Goal: Communication & Community: Answer question/provide support

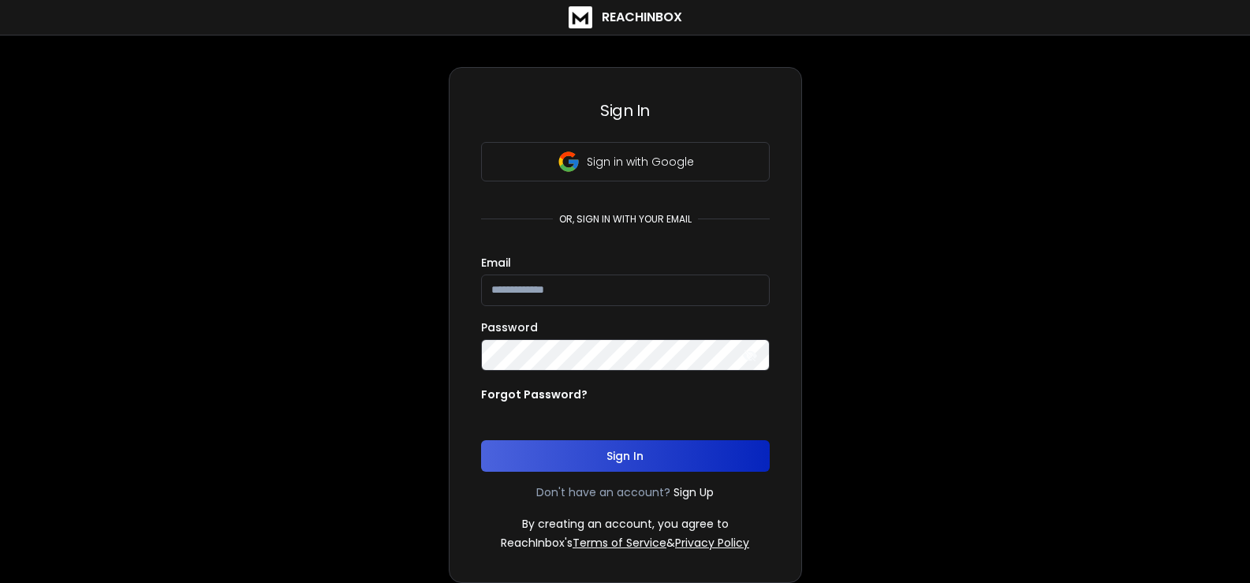
type input "**********"
click at [627, 448] on button "Sign In" at bounding box center [625, 456] width 289 height 32
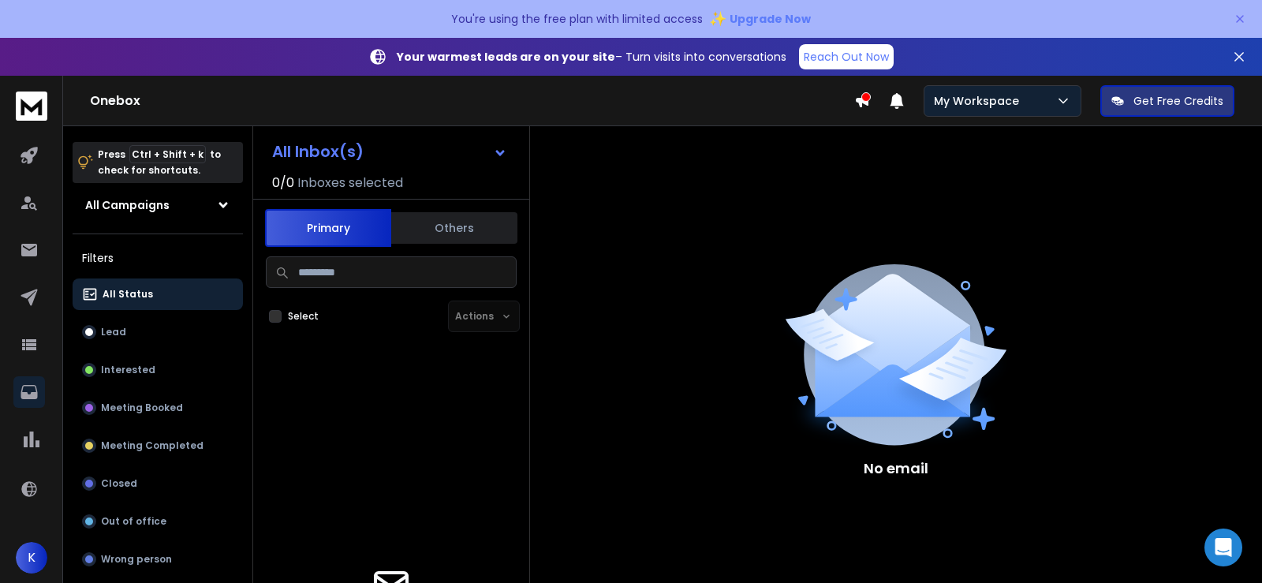
click at [1074, 98] on button "My Workspace" at bounding box center [1002, 101] width 158 height 32
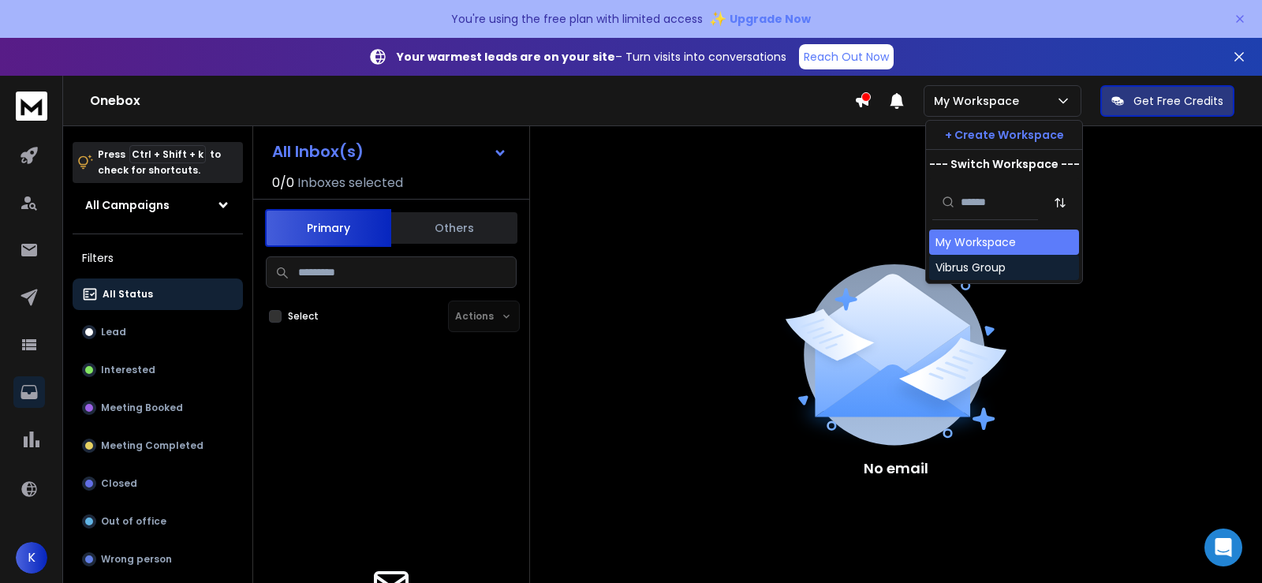
click at [981, 266] on div "Vibrus Group" at bounding box center [970, 267] width 70 height 16
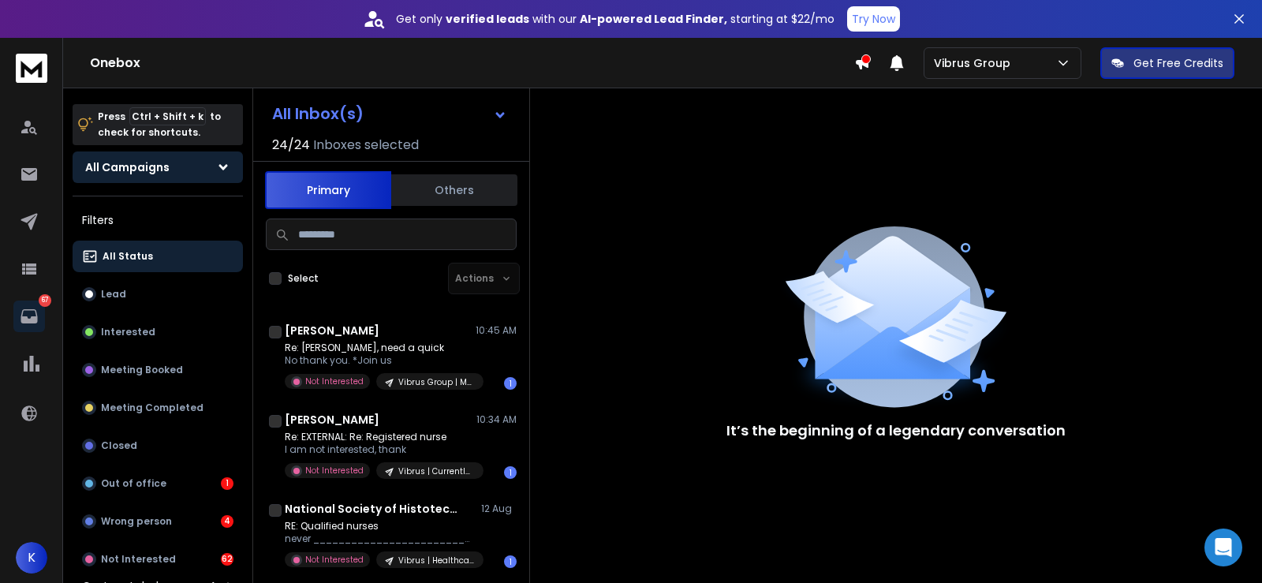
click at [207, 166] on button "All Campaigns" at bounding box center [158, 167] width 170 height 32
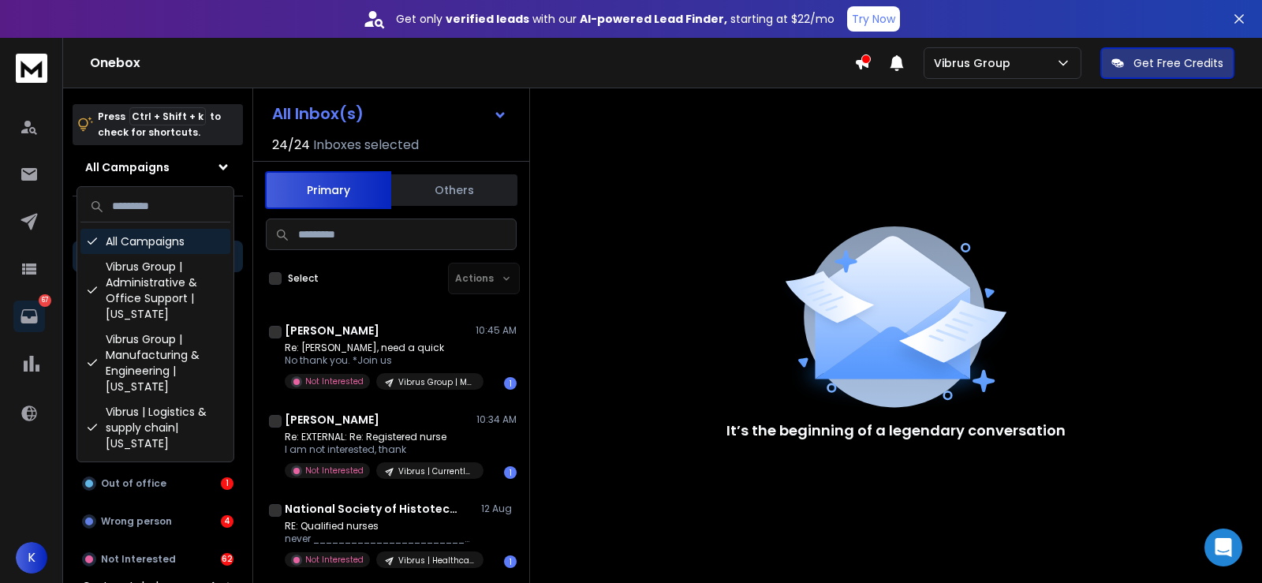
click at [91, 237] on icon at bounding box center [92, 241] width 13 height 13
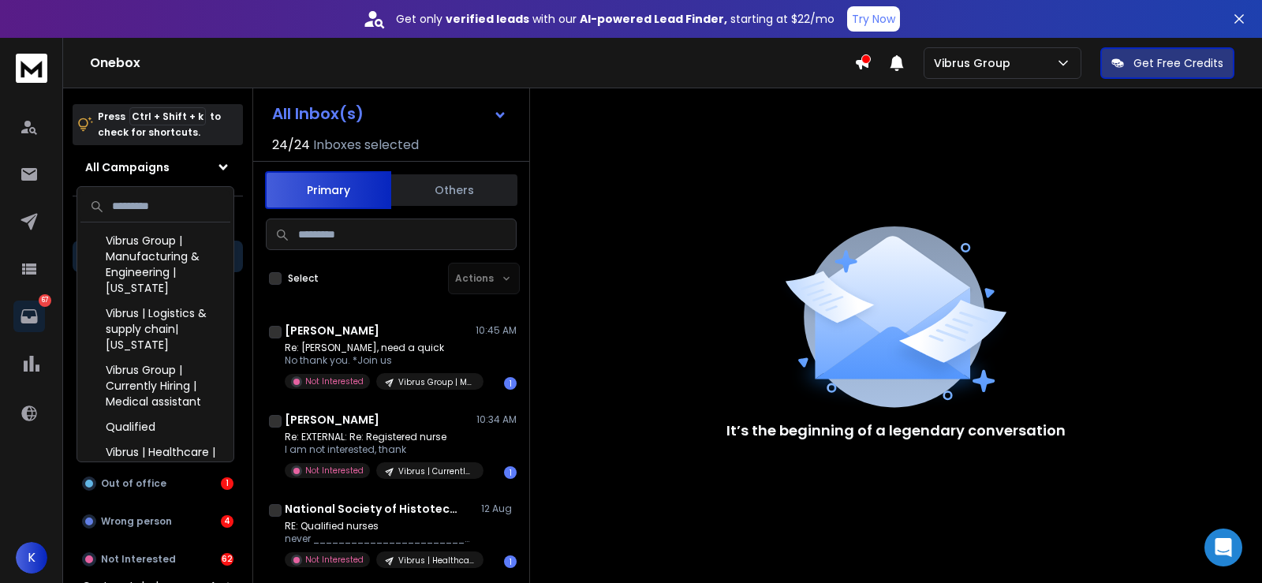
scroll to position [89, 0]
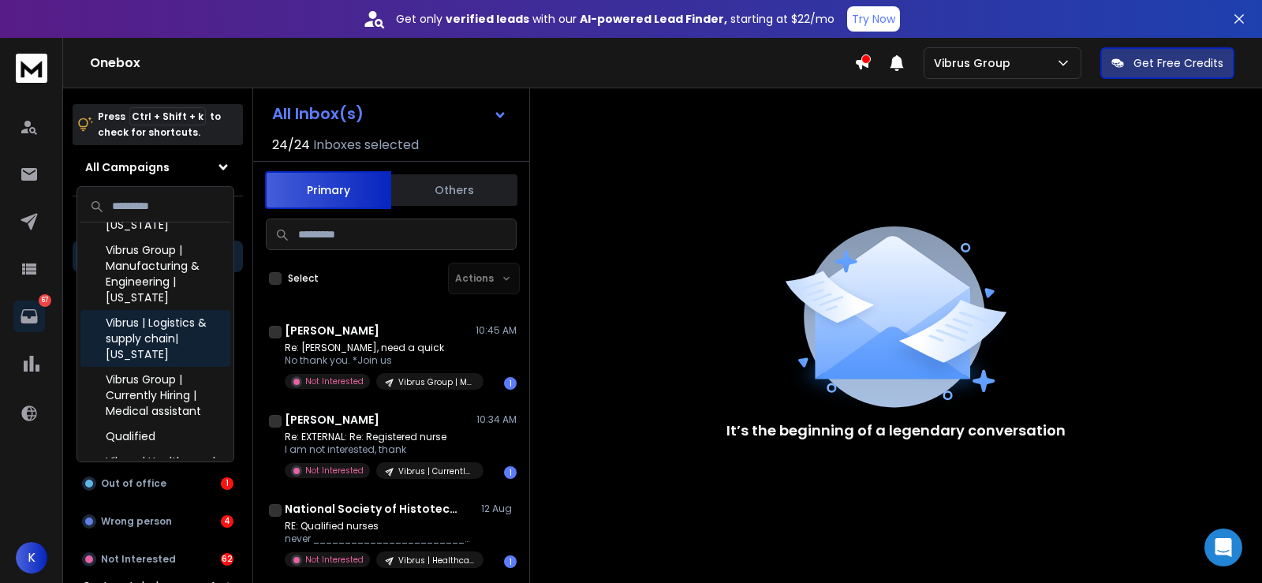
click at [125, 334] on div "Vibrus | Logistics & supply chain| Michigan" at bounding box center [155, 338] width 150 height 57
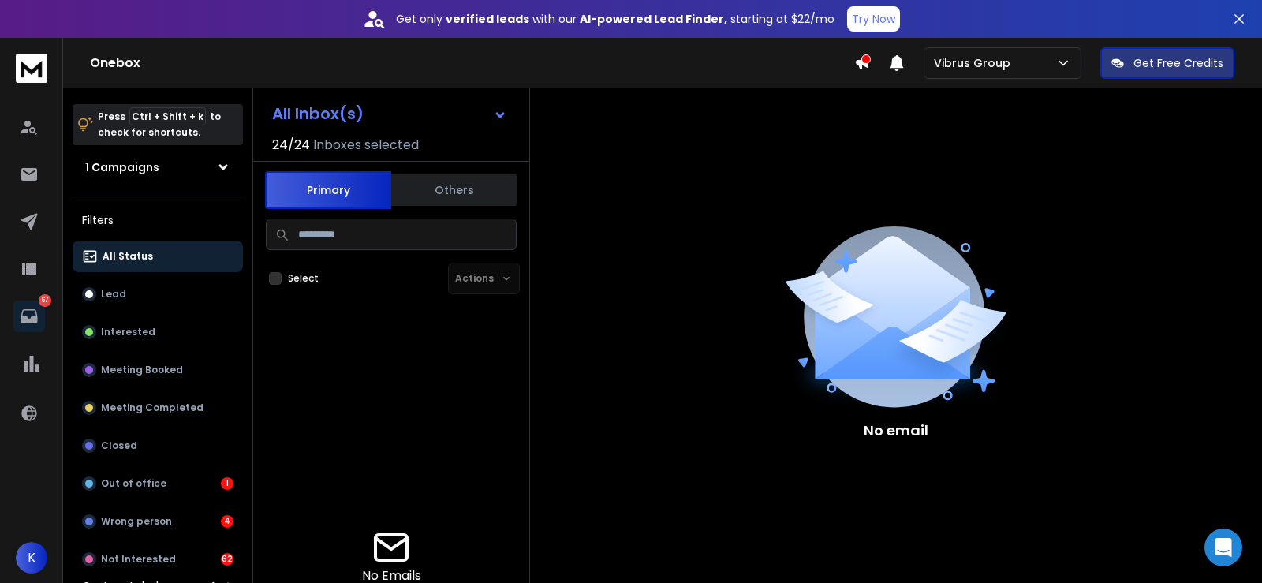
drag, startPoint x: 524, startPoint y: 335, endPoint x: 518, endPoint y: 273, distance: 62.5
click at [518, 273] on div "Select Actions No Emails" at bounding box center [391, 476] width 276 height 529
click at [216, 163] on icon at bounding box center [223, 167] width 14 height 14
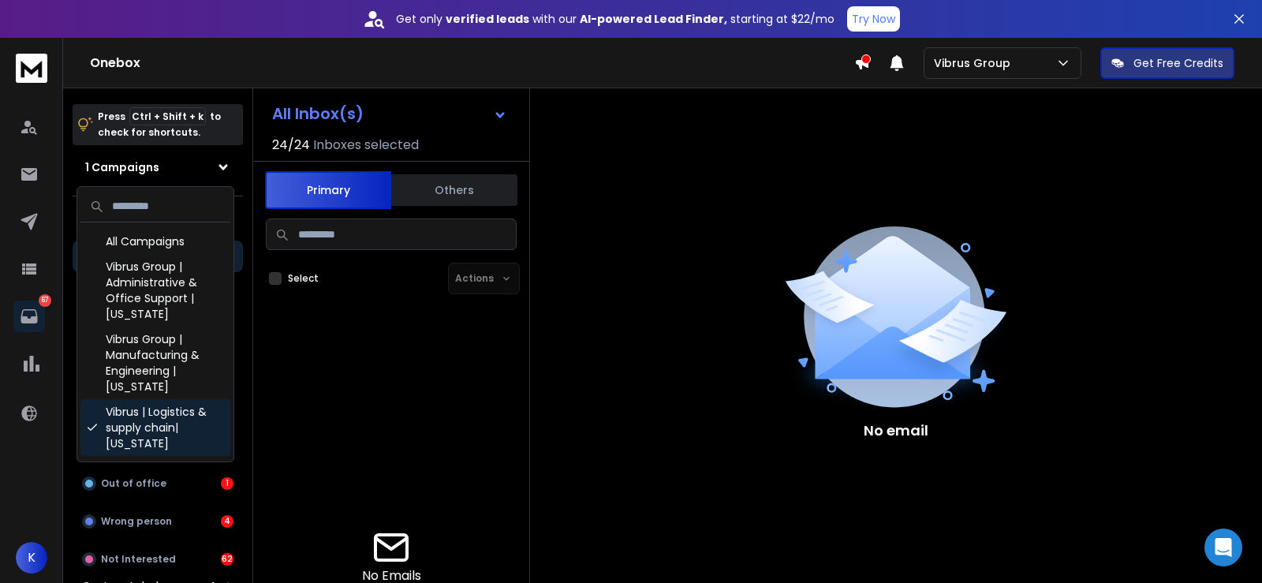
click at [91, 430] on polyline at bounding box center [92, 427] width 9 height 6
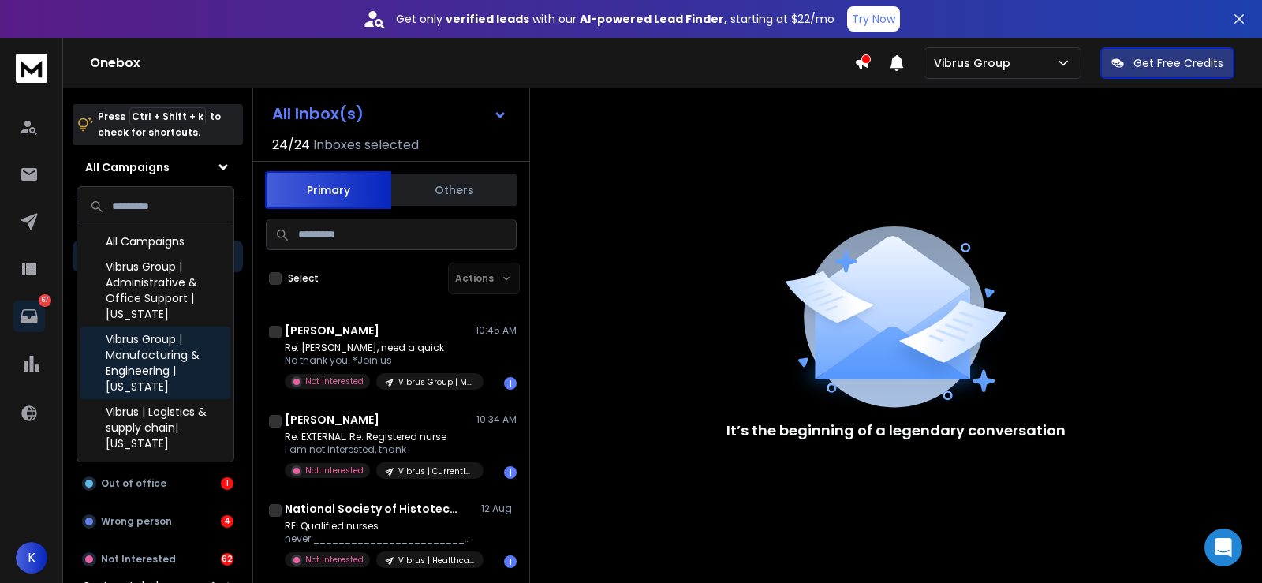
click at [134, 359] on div "Vibrus Group | Manufacturing & Engineering | Michigan" at bounding box center [155, 362] width 150 height 73
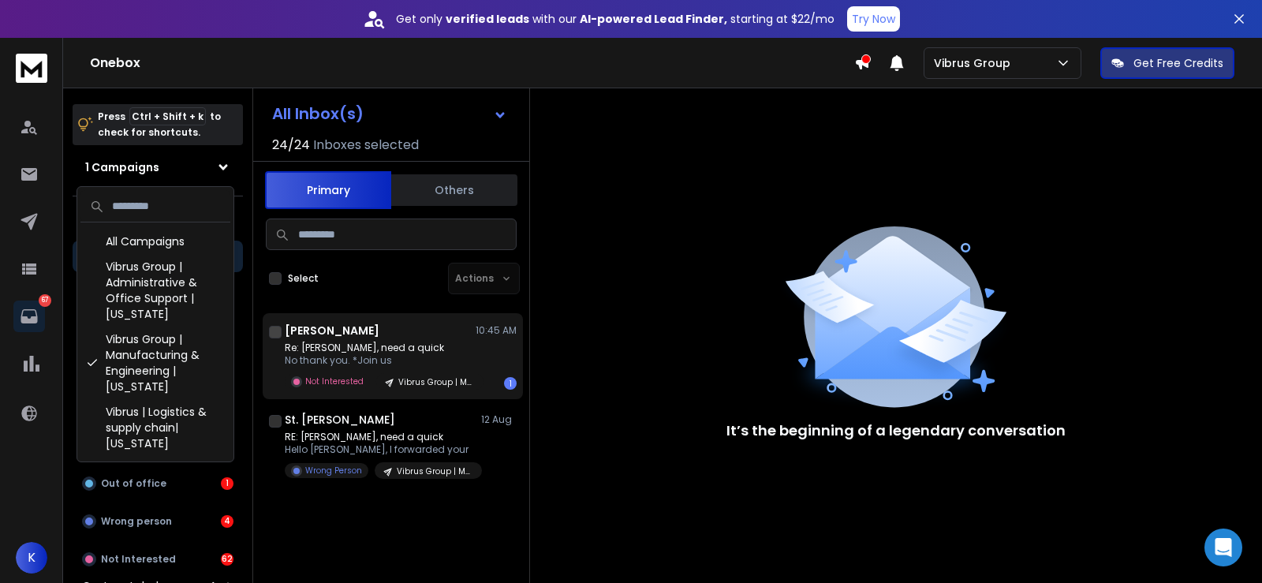
click at [326, 346] on p "Re: Carlton, need a quick" at bounding box center [379, 347] width 189 height 13
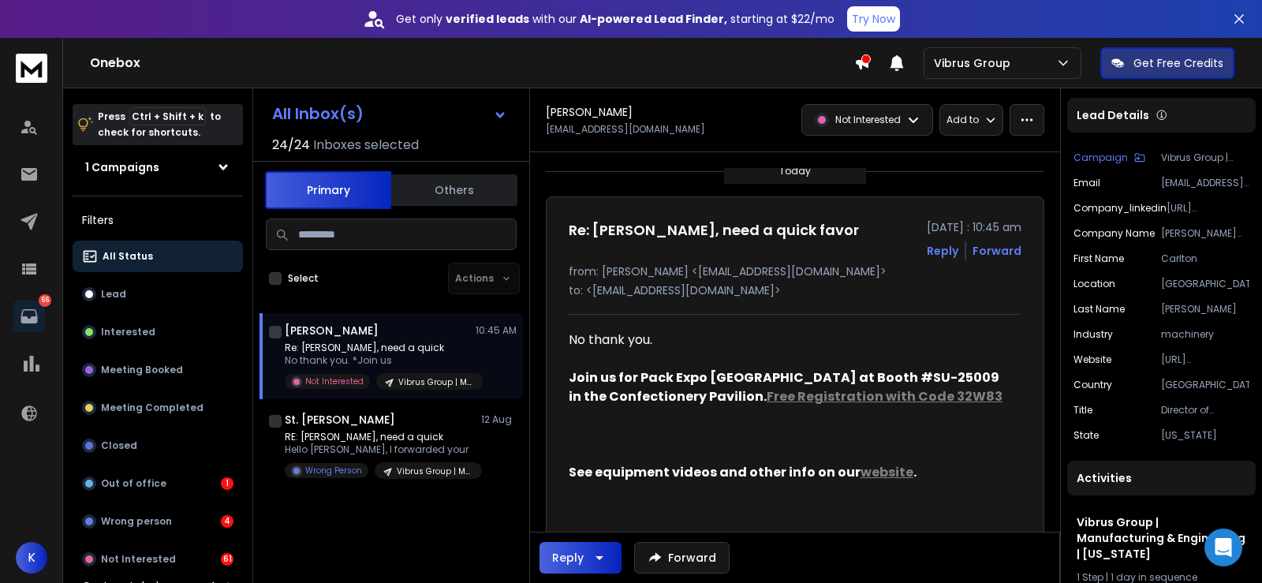
scroll to position [0, 0]
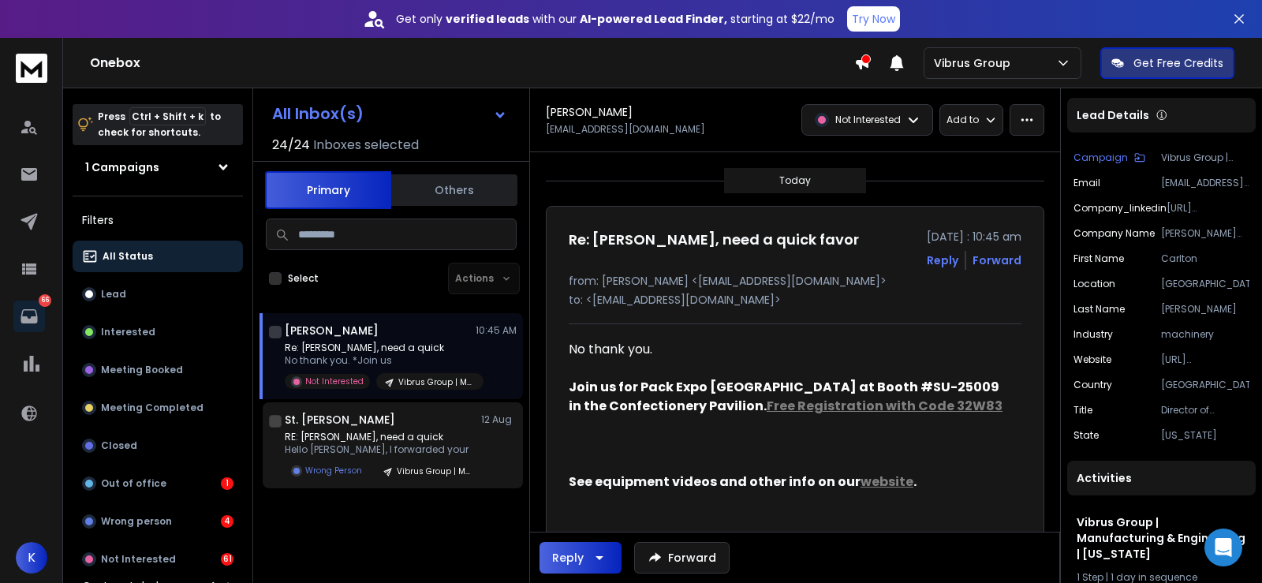
click at [360, 434] on p "RE: Joel, need a quick" at bounding box center [379, 437] width 189 height 13
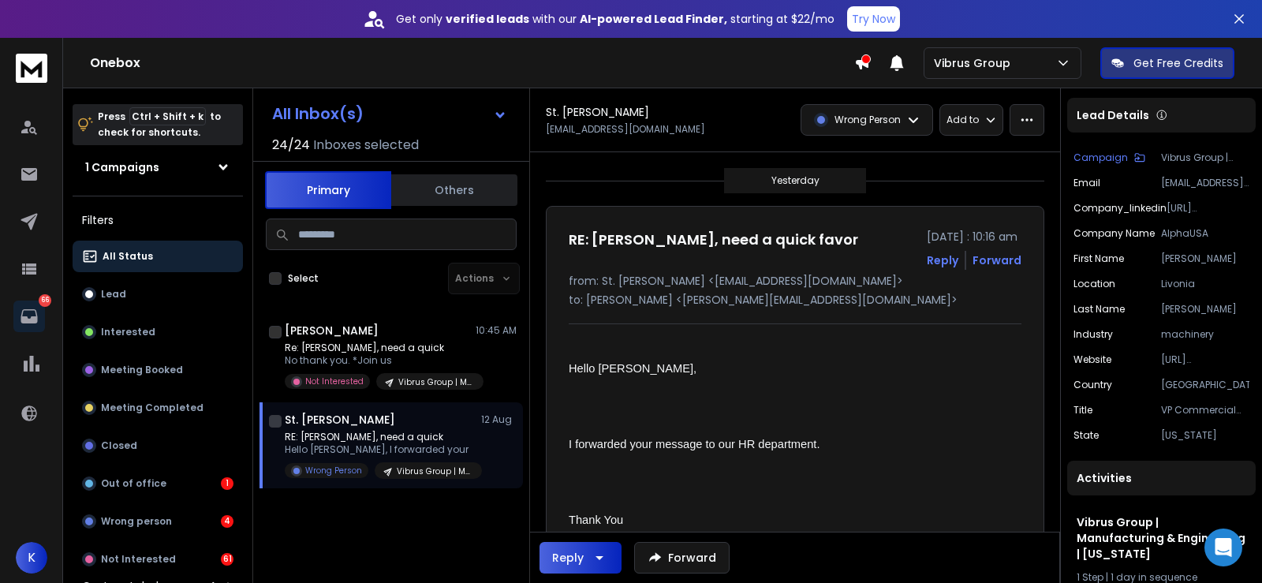
click at [937, 253] on button "Reply" at bounding box center [942, 260] width 32 height 16
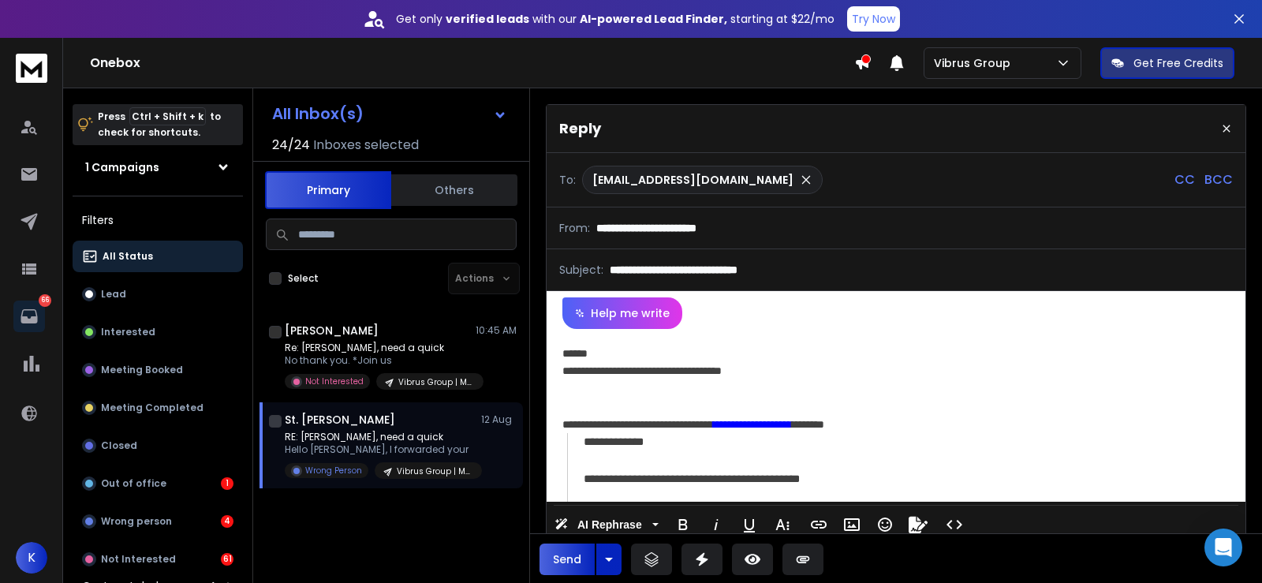
click at [560, 554] on button "Send" at bounding box center [566, 559] width 55 height 32
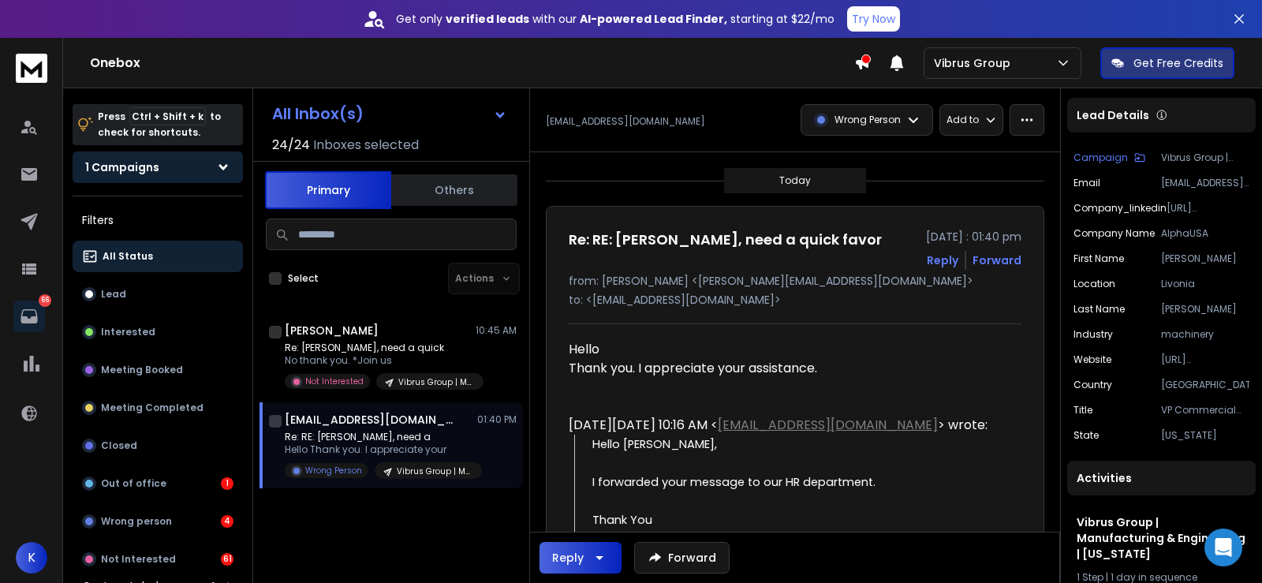
click at [222, 163] on icon at bounding box center [223, 167] width 14 height 14
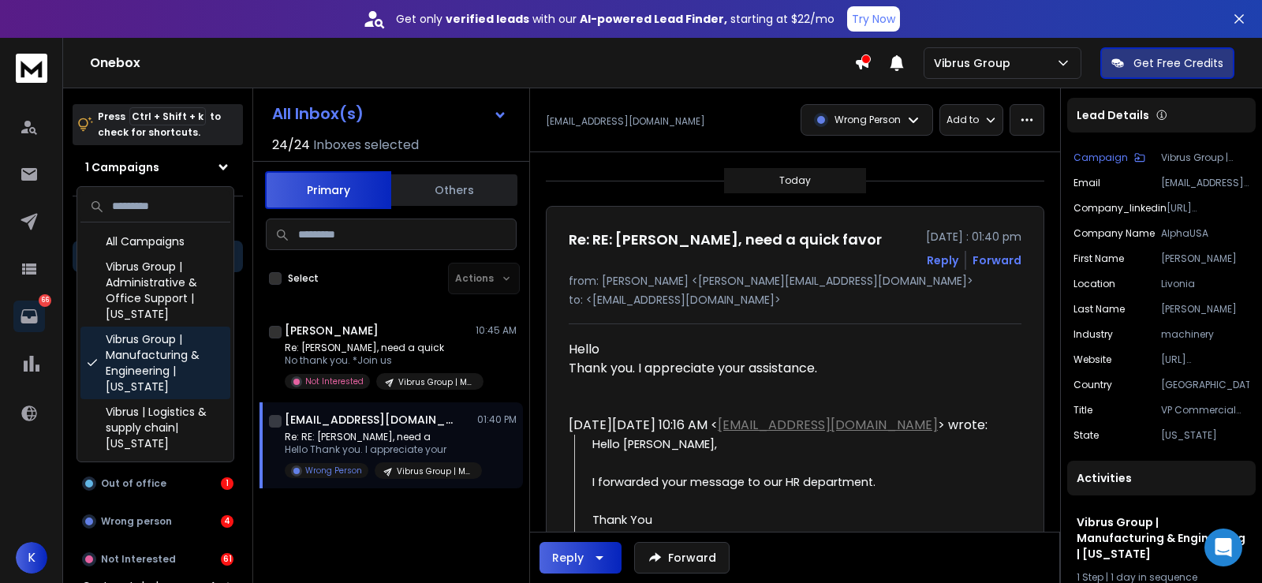
click at [128, 353] on div "Vibrus Group | Manufacturing & Engineering | Michigan" at bounding box center [155, 362] width 150 height 73
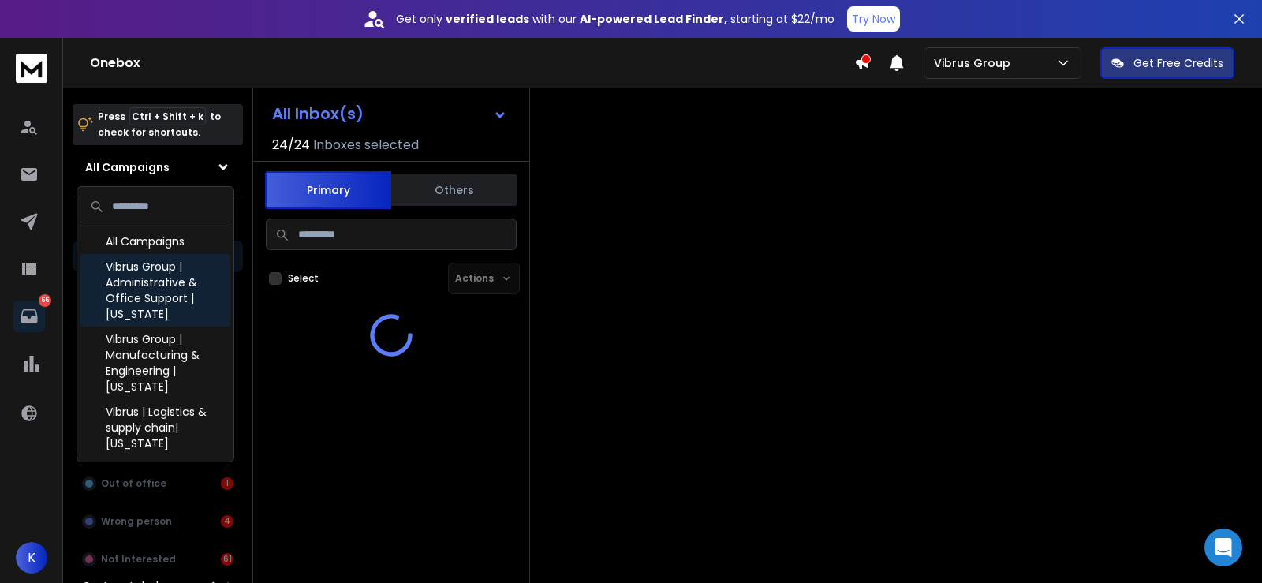
click at [128, 279] on div "Vibrus Group | Administrative & Office Support | Michigan" at bounding box center [155, 290] width 150 height 73
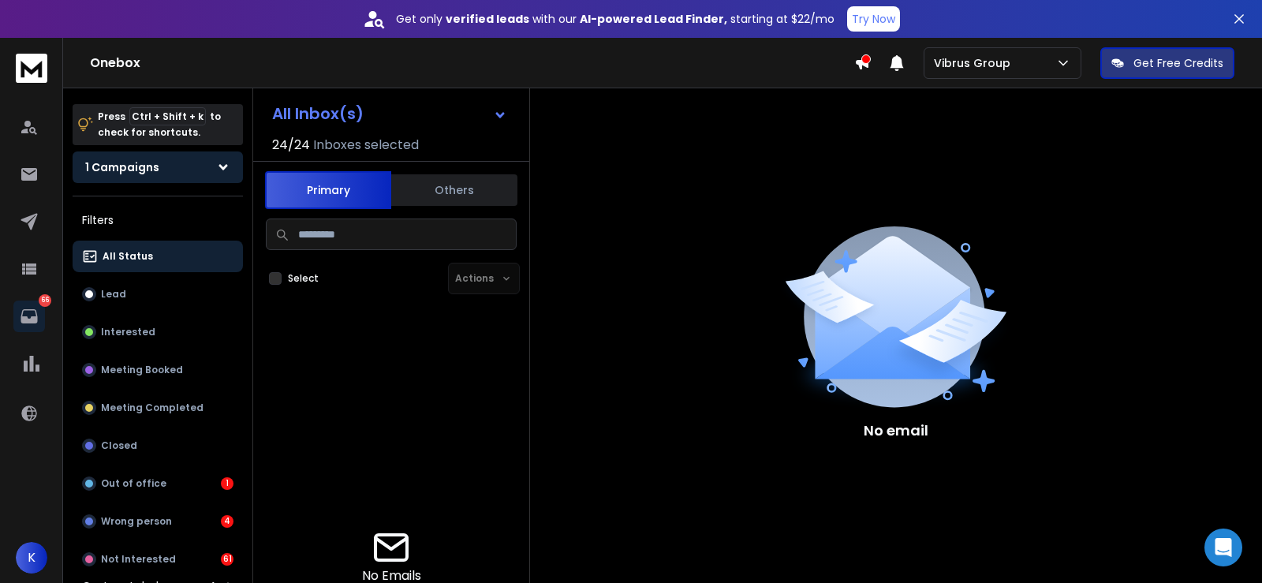
click at [226, 164] on button "1 Campaigns" at bounding box center [158, 167] width 170 height 32
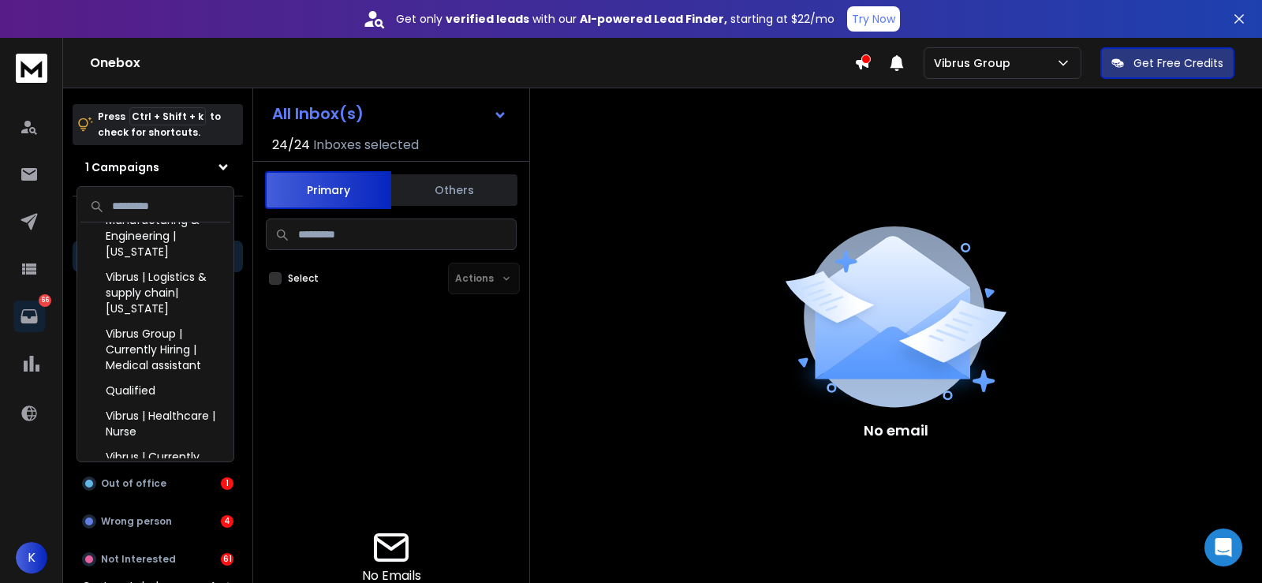
scroll to position [162, 0]
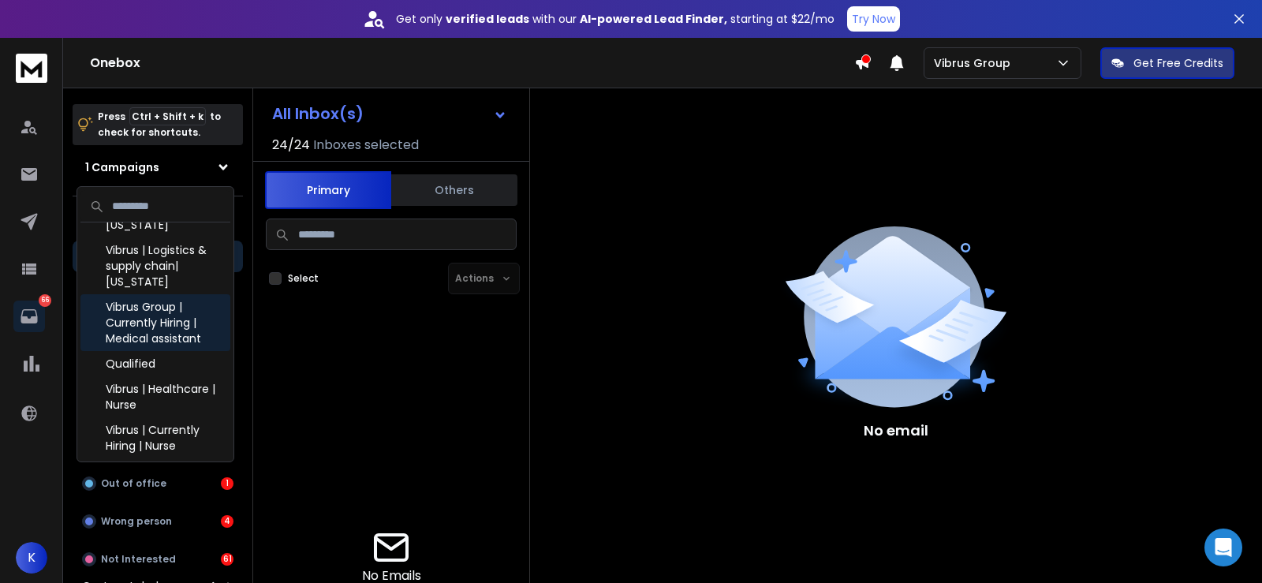
click at [144, 320] on div "Vibrus Group | Currently Hiring | Medical assistant" at bounding box center [155, 322] width 150 height 57
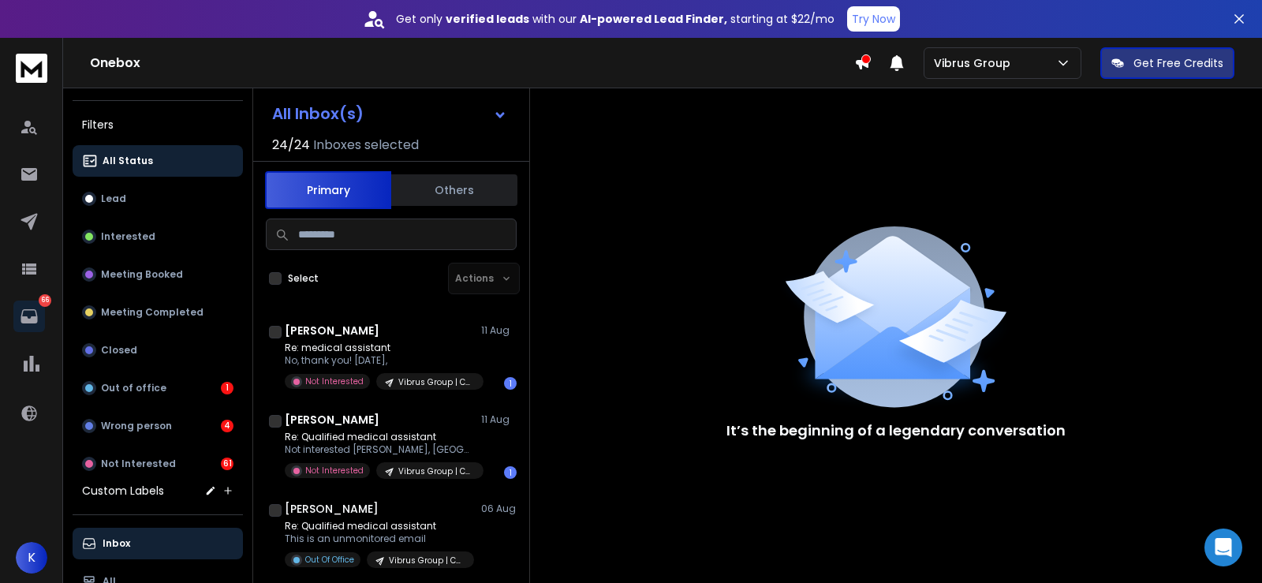
scroll to position [0, 0]
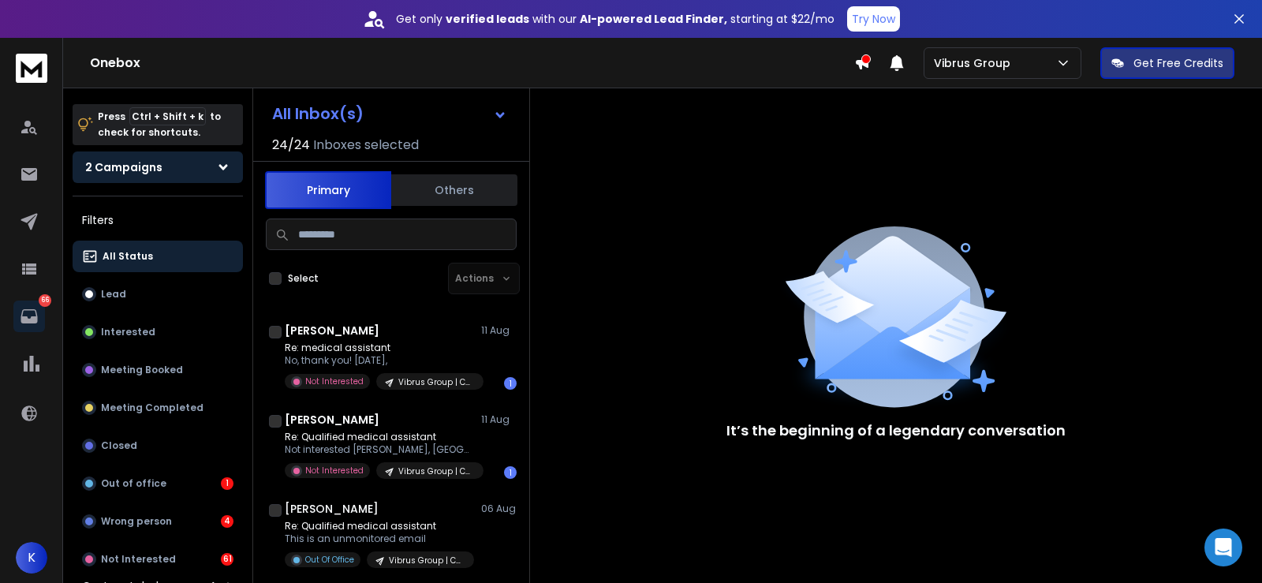
click at [213, 157] on button "2 Campaigns" at bounding box center [158, 167] width 170 height 32
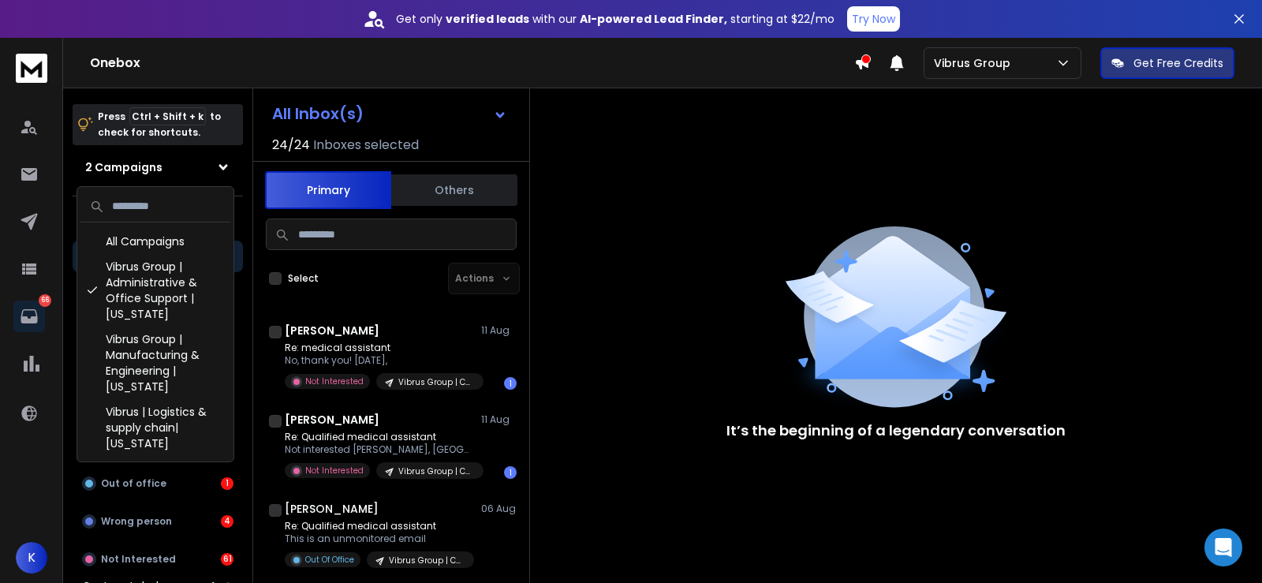
click at [595, 132] on div "It’s the beginning of a legendary conversation" at bounding box center [896, 335] width 732 height 495
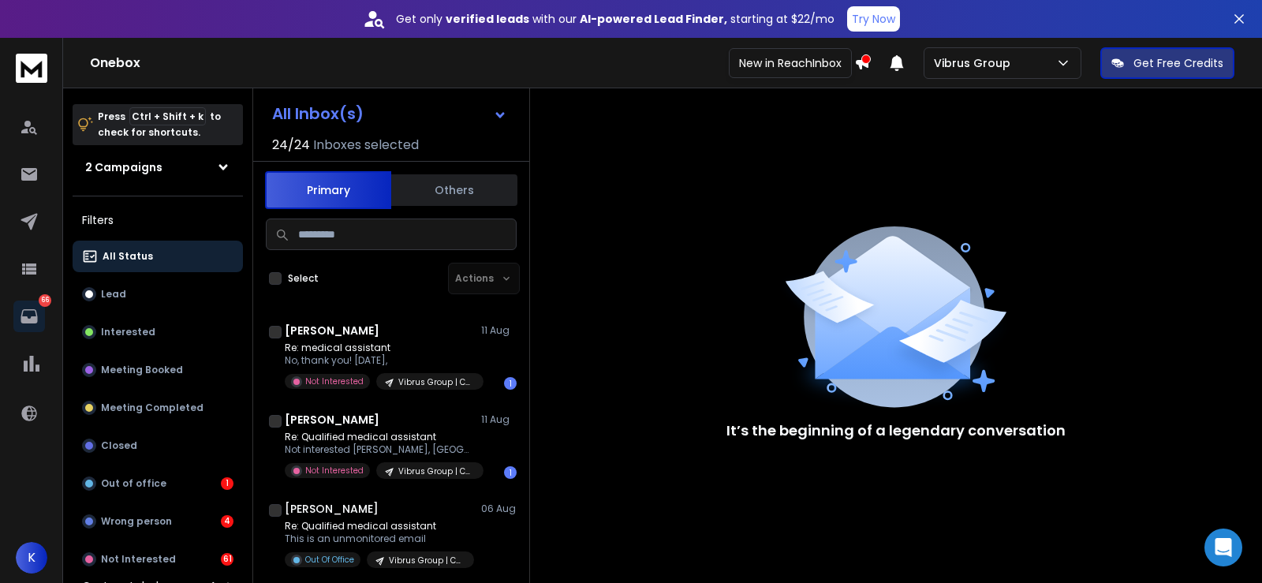
click at [863, 59] on button at bounding box center [862, 63] width 16 height 16
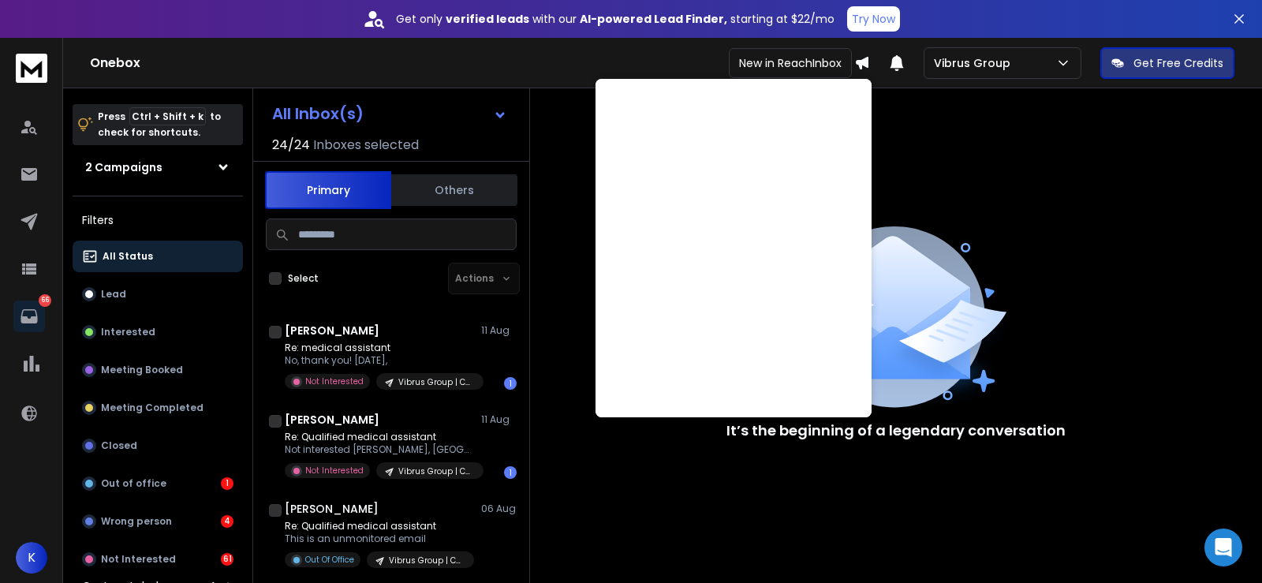
click at [858, 61] on icon at bounding box center [861, 63] width 13 height 13
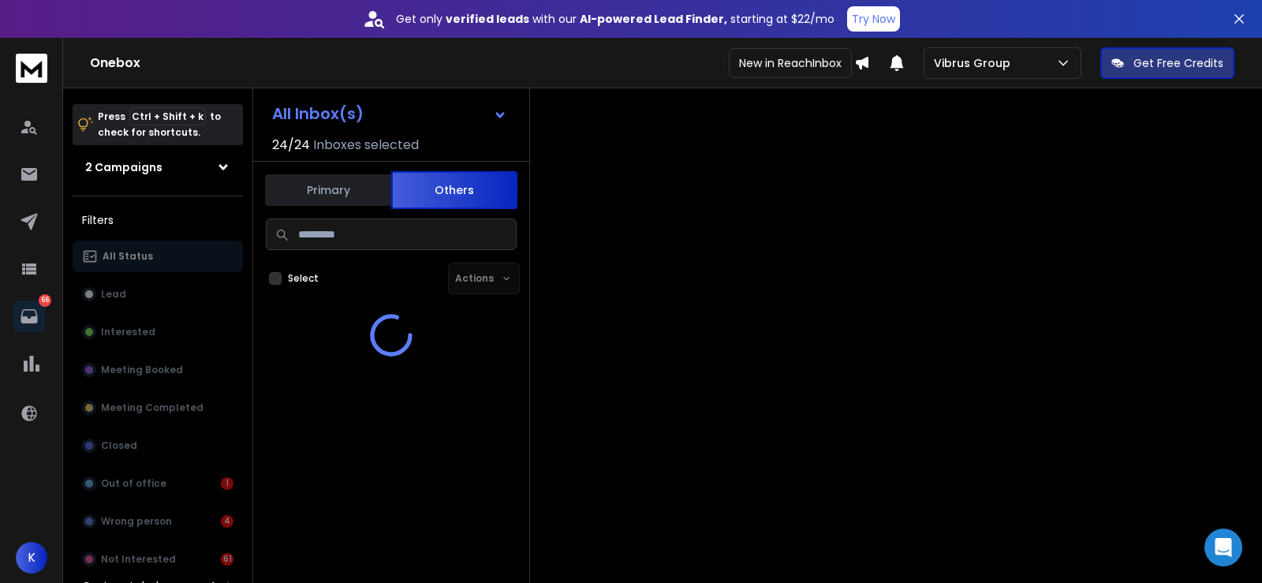
click at [467, 188] on button "Others" at bounding box center [454, 190] width 126 height 38
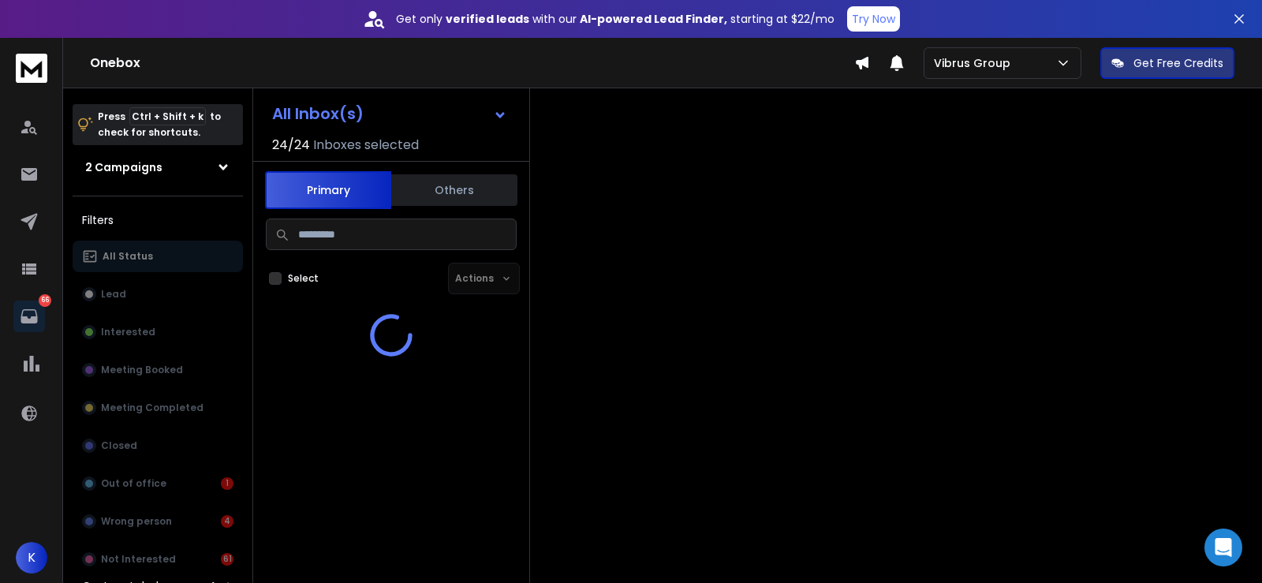
click at [334, 188] on button "Primary" at bounding box center [328, 190] width 126 height 38
